Goal: Task Accomplishment & Management: Manage account settings

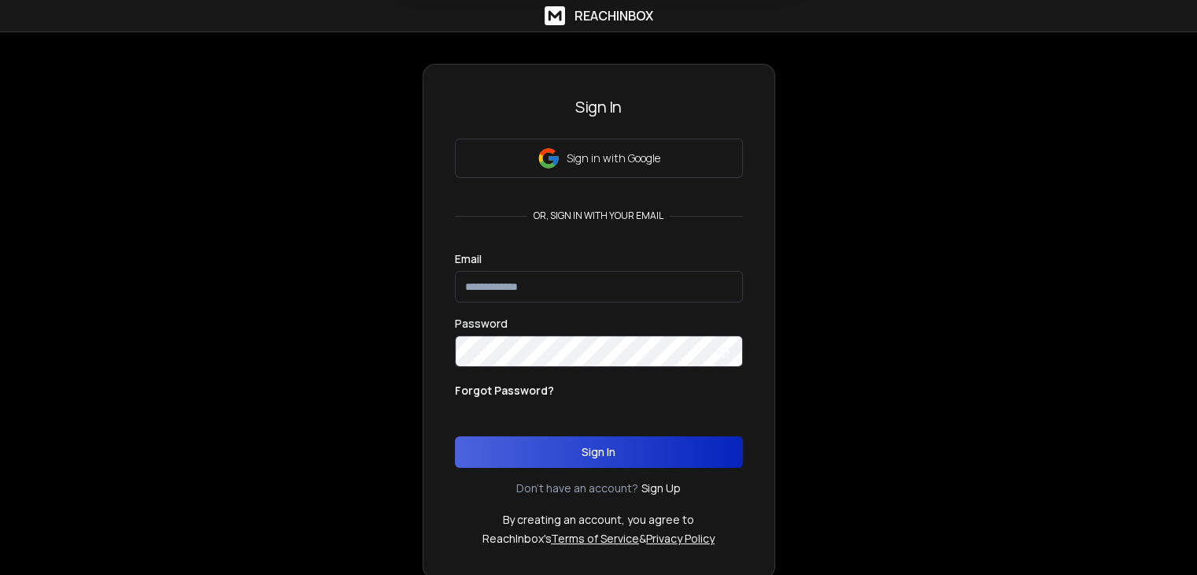
click at [729, 108] on button "Enable" at bounding box center [735, 101] width 83 height 39
click at [577, 294] on input "email" at bounding box center [599, 286] width 288 height 31
paste input "**********"
type input "**********"
click at [586, 452] on button "Sign In" at bounding box center [599, 451] width 288 height 31
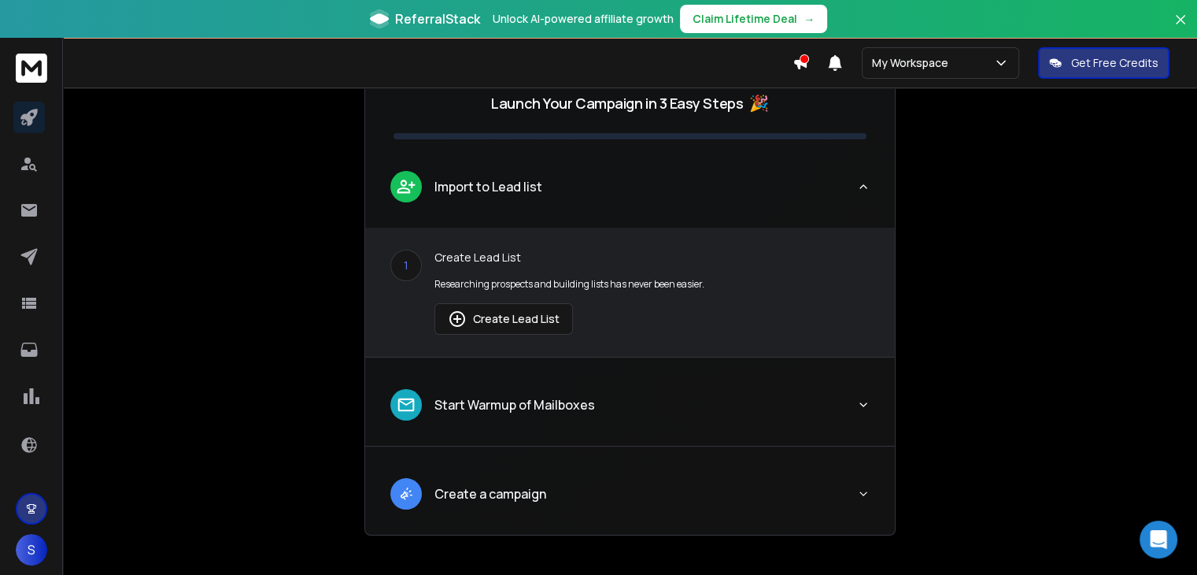
scroll to position [152, 0]
click at [468, 318] on button "Create Lead List" at bounding box center [503, 317] width 139 height 31
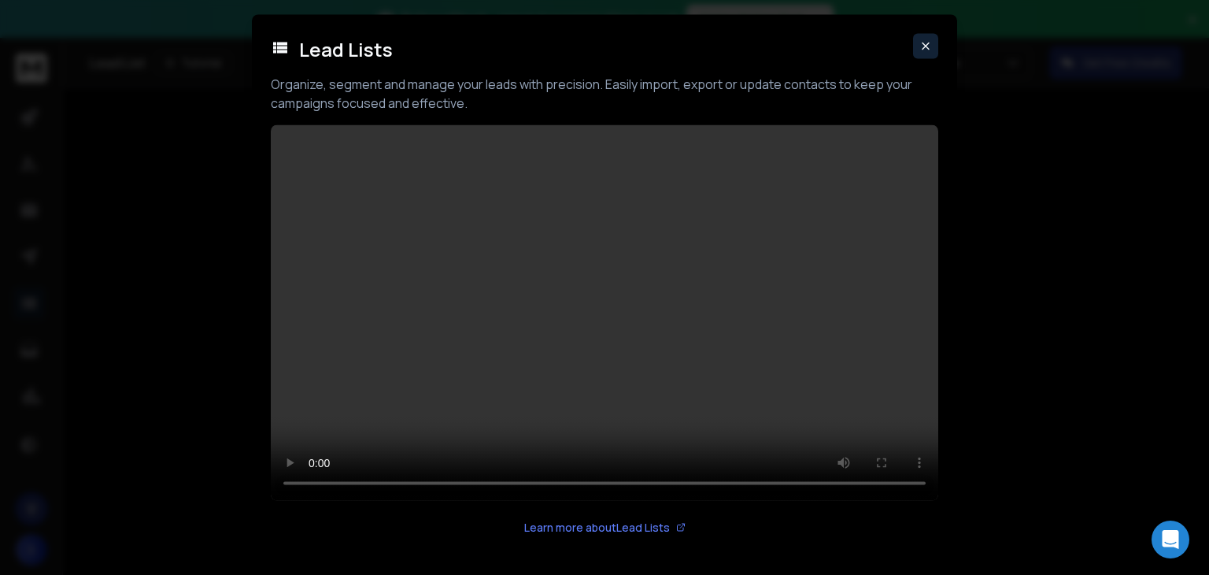
click at [926, 54] on button at bounding box center [925, 46] width 25 height 25
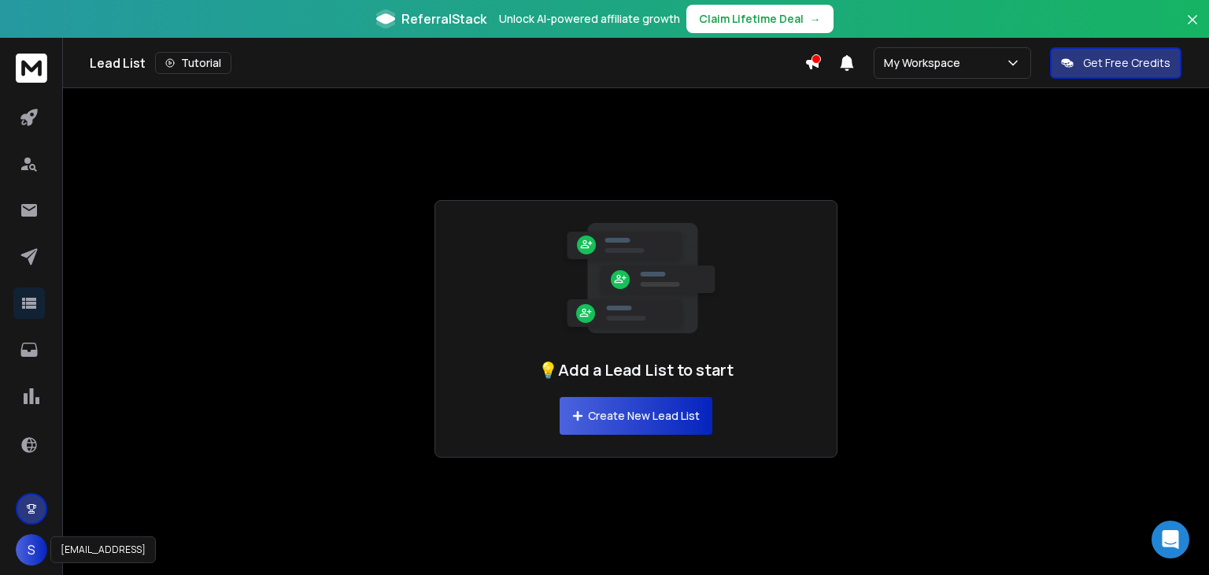
click at [35, 555] on span "S" at bounding box center [31, 549] width 31 height 31
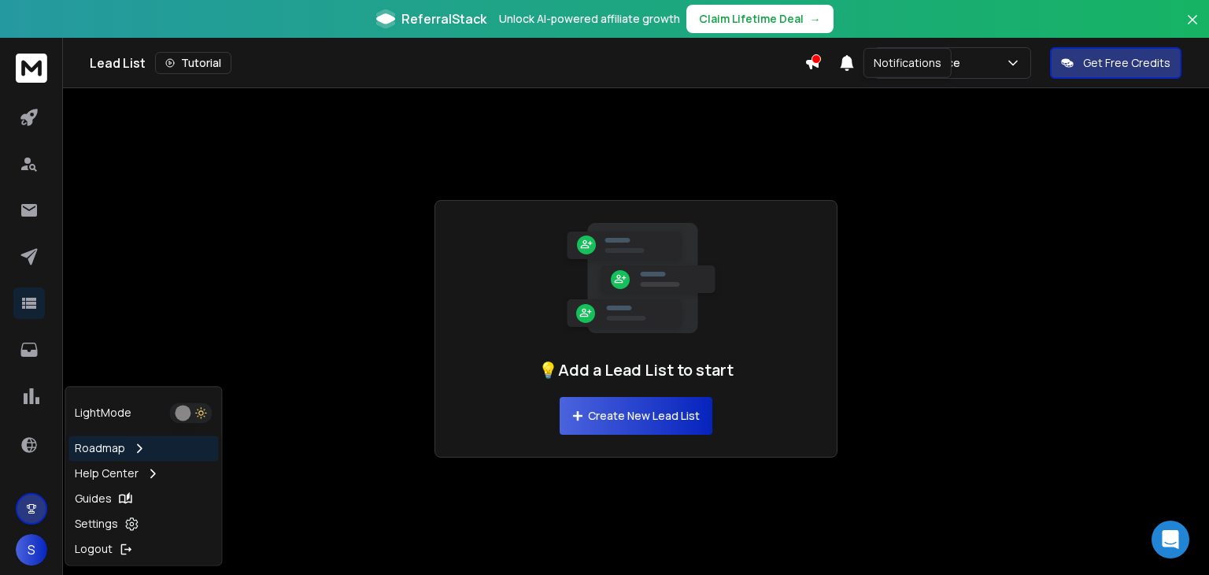
click at [853, 65] on icon at bounding box center [847, 62] width 14 height 16
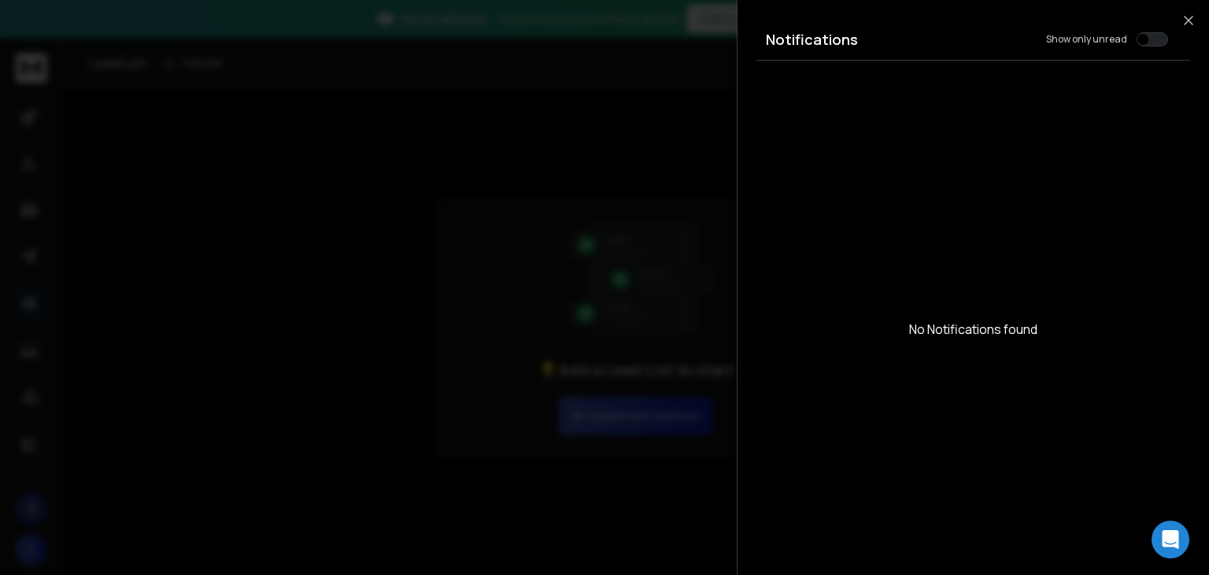
click at [1136, 39] on button "Show only unread" at bounding box center [1151, 39] width 31 height 14
click at [1143, 43] on button "Show only unread" at bounding box center [1151, 39] width 31 height 14
click at [1172, 21] on div "Notifications Show only unread" at bounding box center [973, 39] width 434 height 41
click at [1184, 23] on icon "button" at bounding box center [1188, 21] width 8 height 8
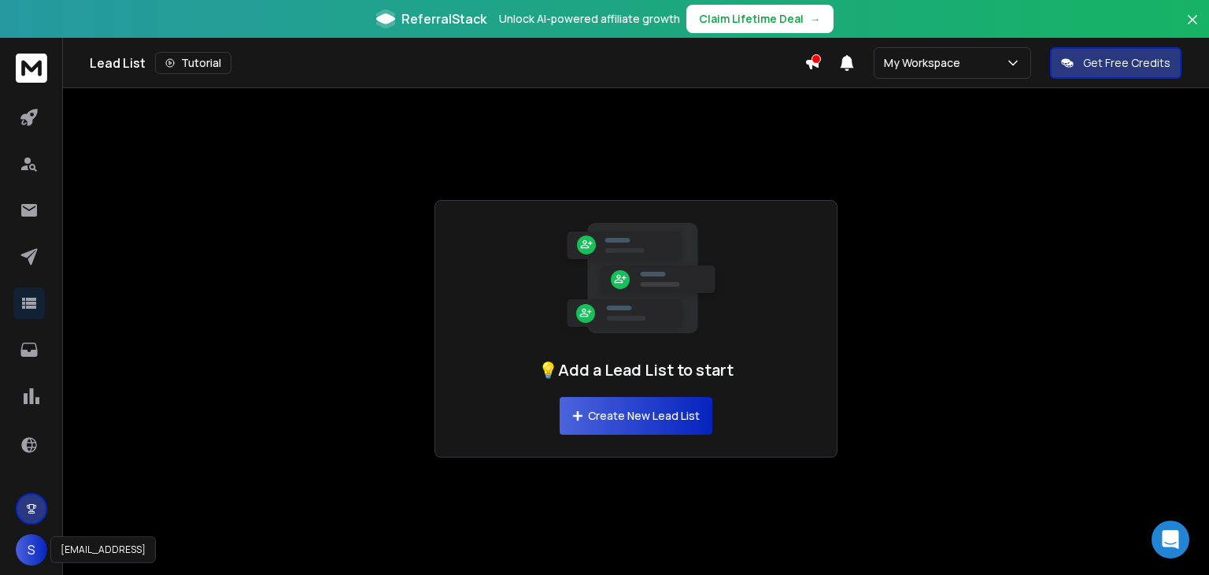
click at [25, 552] on span "S" at bounding box center [31, 549] width 31 height 31
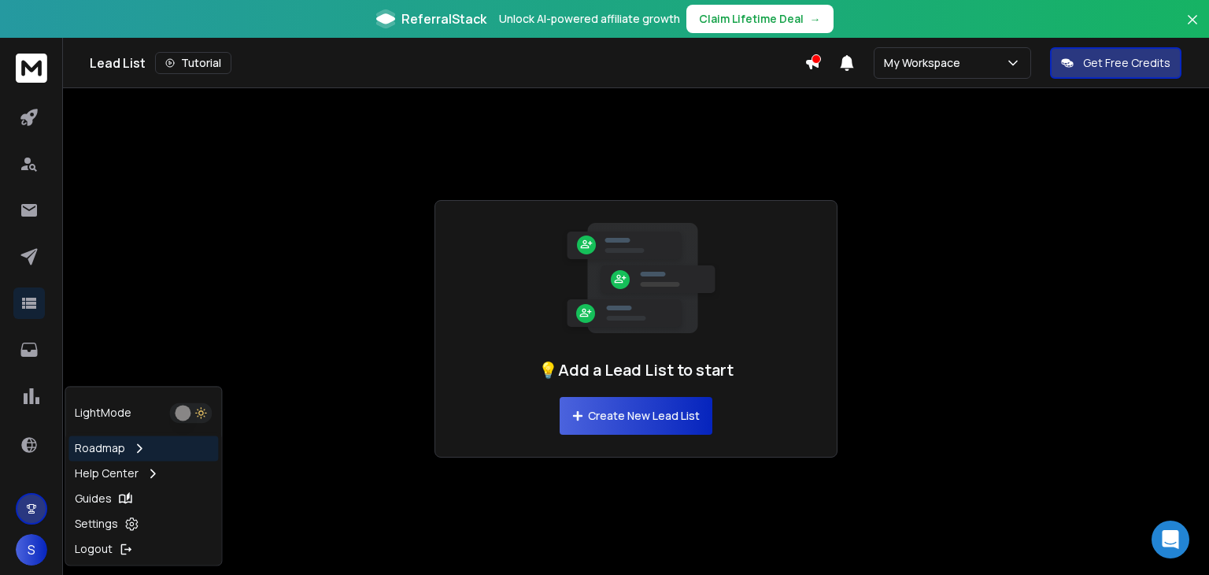
click at [159, 287] on div "💡Add a Lead List to start Create New Lead List" at bounding box center [636, 328] width 1146 height 257
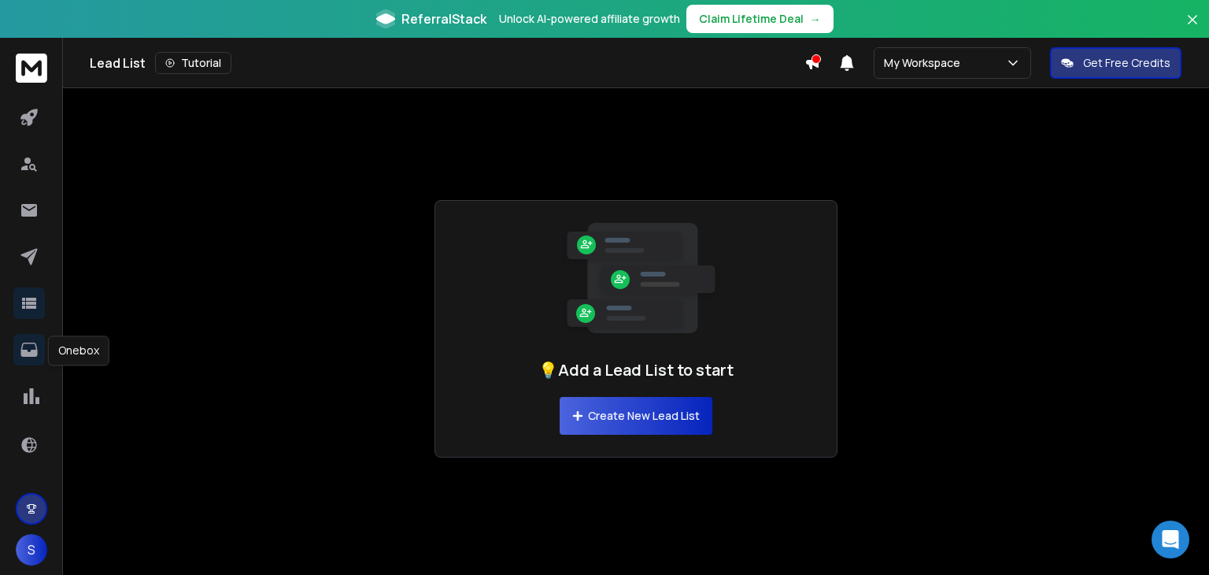
click at [28, 353] on icon at bounding box center [28, 349] width 17 height 14
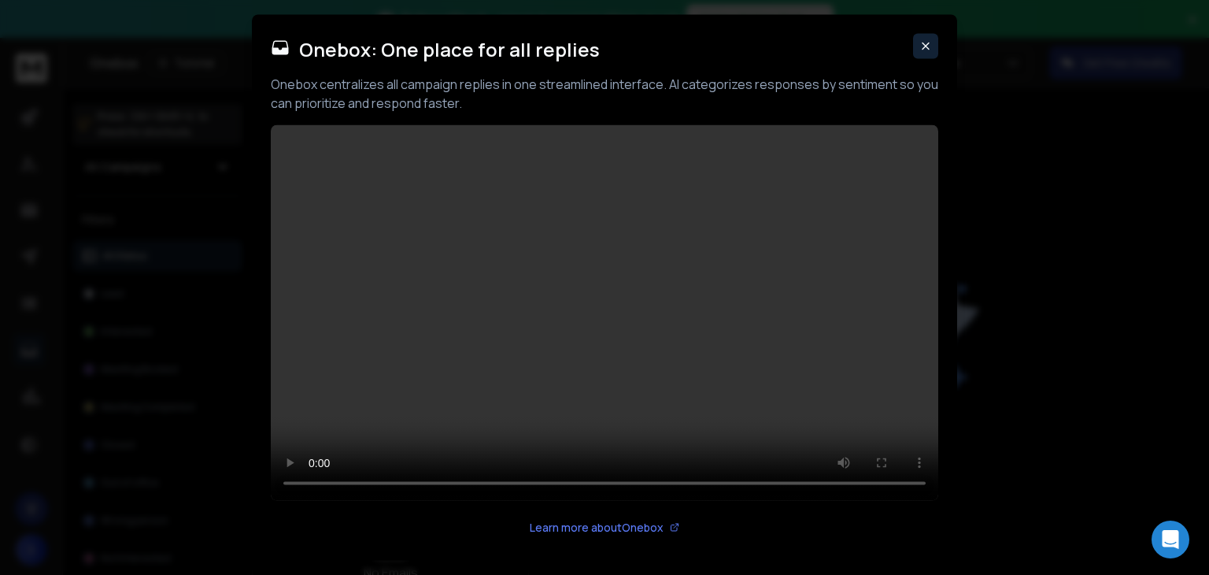
click at [920, 50] on icon at bounding box center [925, 46] width 13 height 13
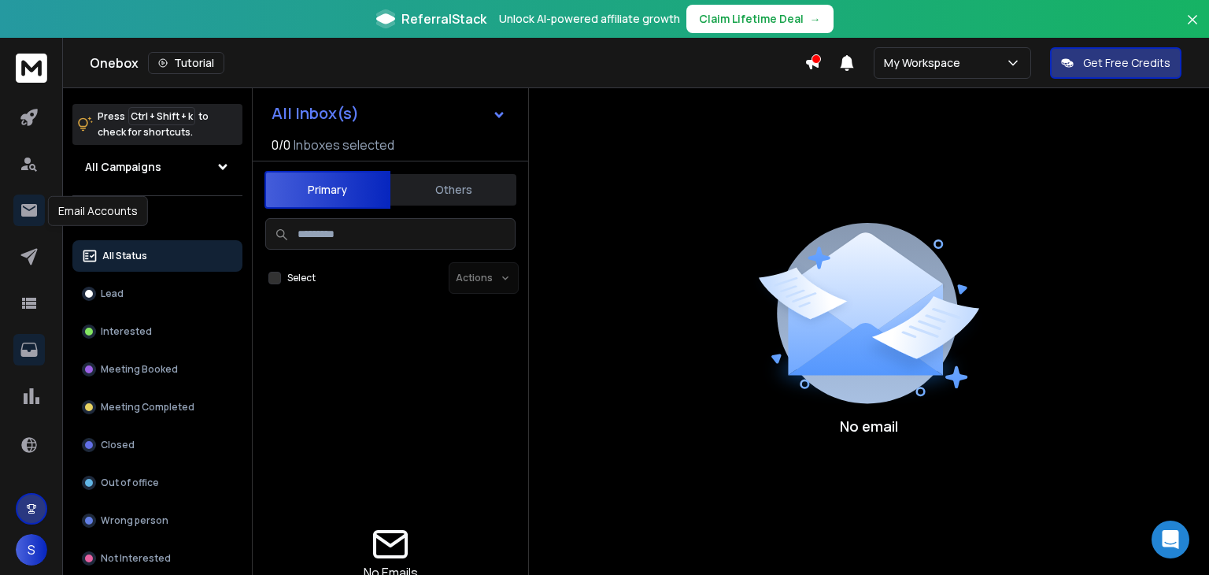
click at [25, 209] on icon at bounding box center [29, 210] width 16 height 13
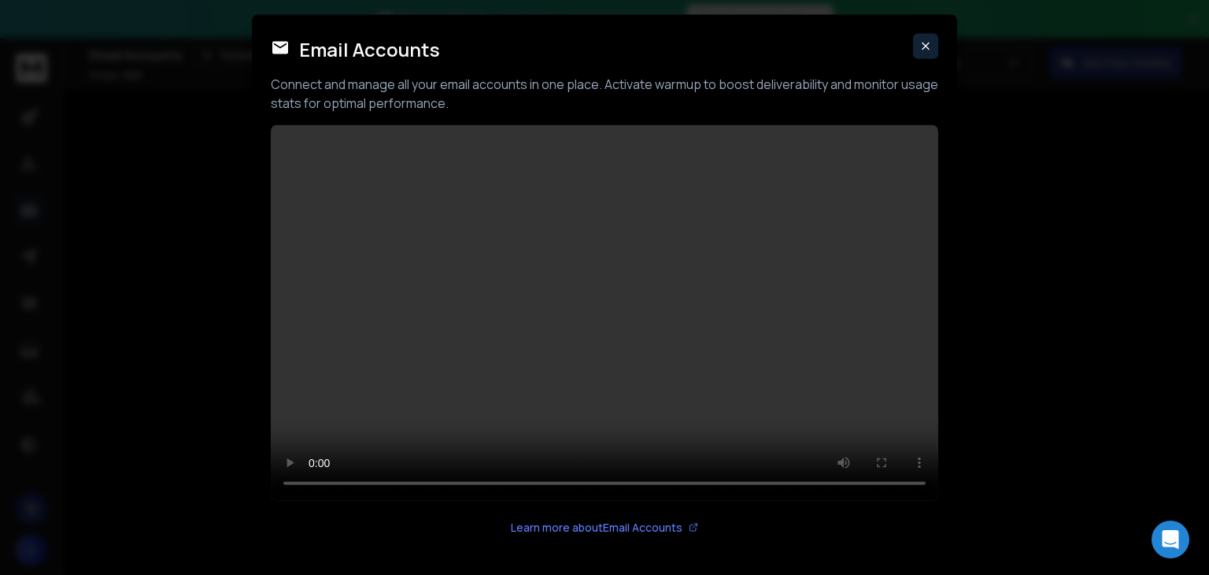
click at [919, 43] on icon at bounding box center [925, 46] width 13 height 13
